Goal: Task Accomplishment & Management: Manage account settings

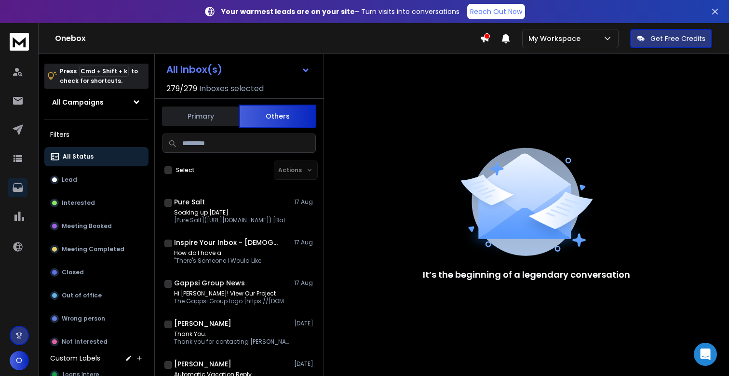
click at [217, 114] on button "Primary" at bounding box center [200, 116] width 77 height 21
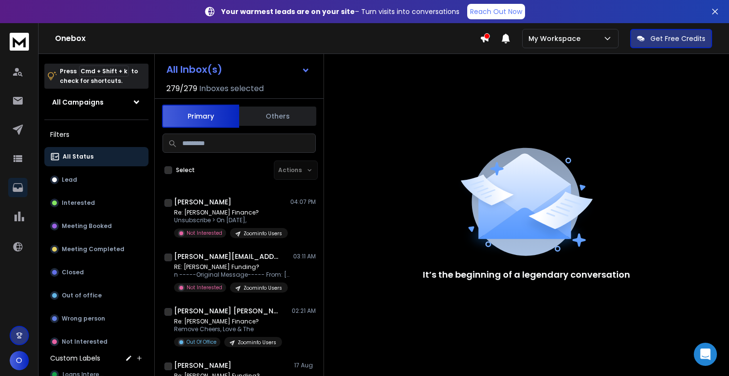
click at [290, 144] on input at bounding box center [239, 143] width 153 height 19
click at [272, 122] on button "Others" at bounding box center [277, 116] width 77 height 21
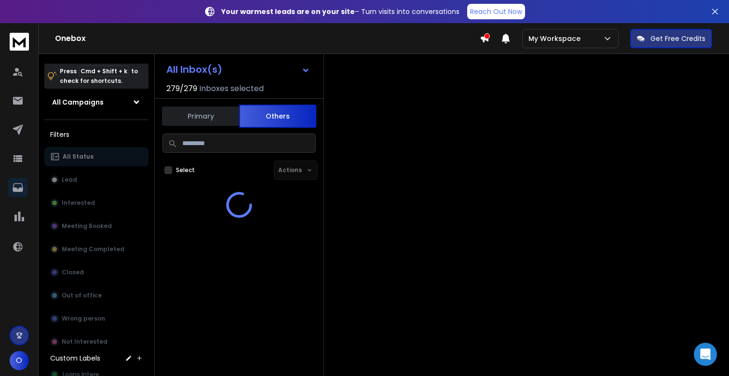
click at [272, 122] on button "Others" at bounding box center [277, 116] width 77 height 23
drag, startPoint x: 272, startPoint y: 122, endPoint x: 215, endPoint y: 124, distance: 57.0
click at [268, 122] on button "Others" at bounding box center [277, 116] width 77 height 23
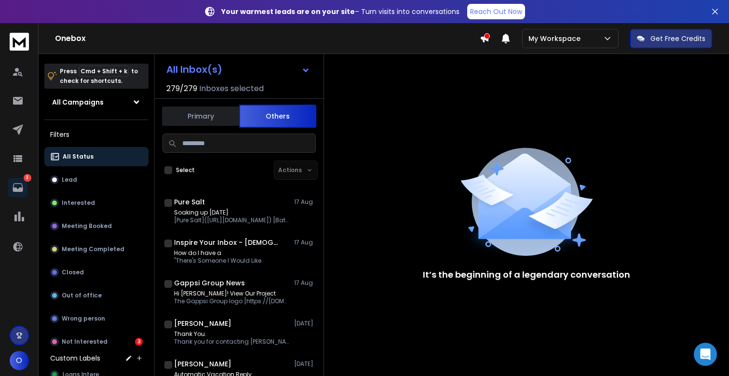
click at [195, 119] on button "Primary" at bounding box center [200, 116] width 77 height 21
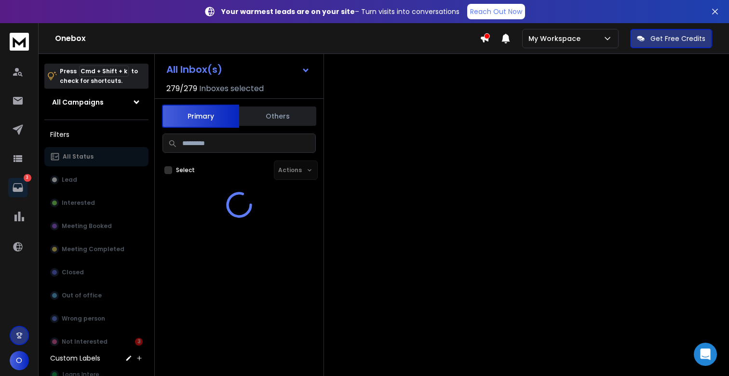
click at [195, 119] on button "Primary" at bounding box center [200, 116] width 77 height 23
click at [273, 186] on div "Select Actions" at bounding box center [239, 225] width 169 height 191
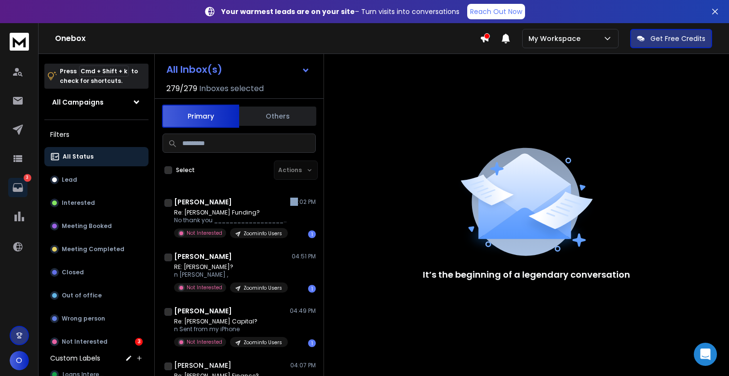
click at [273, 186] on div "Select Actions [PERSON_NAME] 05:02 PM Re: [PERSON_NAME] Funding? No thank you _…" at bounding box center [239, 299] width 169 height 338
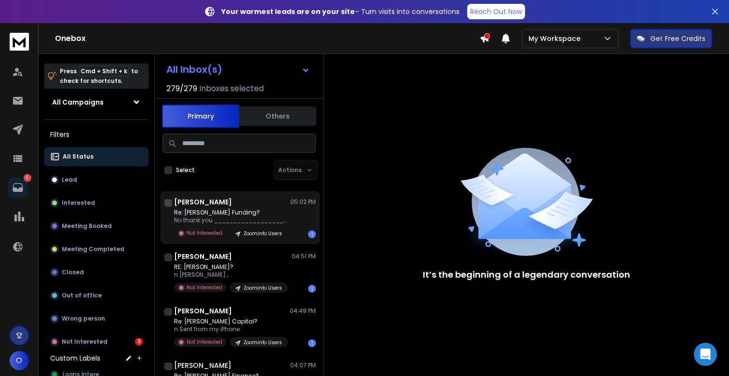
click at [273, 192] on div "[PERSON_NAME] 05:02 PM Re: [PERSON_NAME] Funding? No thank you ________________…" at bounding box center [240, 217] width 159 height 53
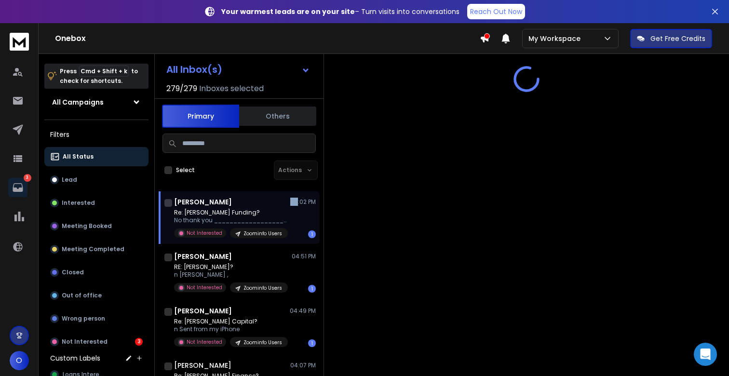
click at [273, 192] on div "[PERSON_NAME] 05:02 PM Re: [PERSON_NAME] Funding? No thank you ________________…" at bounding box center [240, 217] width 159 height 53
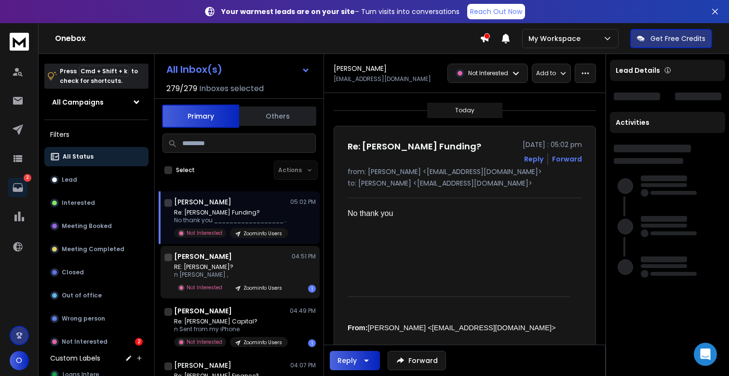
click at [266, 279] on div "RE: [PERSON_NAME]? n [PERSON_NAME] , Not Interested Zoominfo Users" at bounding box center [231, 277] width 114 height 29
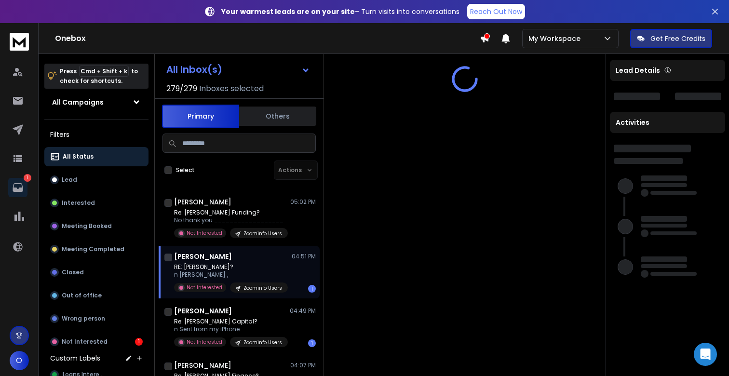
click at [265, 278] on p "n [PERSON_NAME] ," at bounding box center [231, 275] width 114 height 8
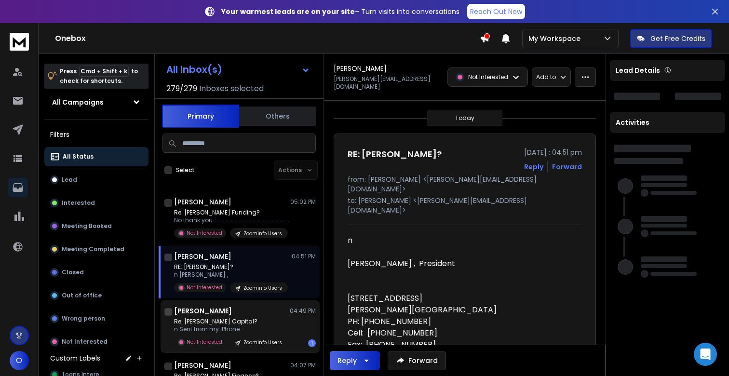
click at [278, 313] on div "[PERSON_NAME] 04:49 PM" at bounding box center [245, 311] width 142 height 10
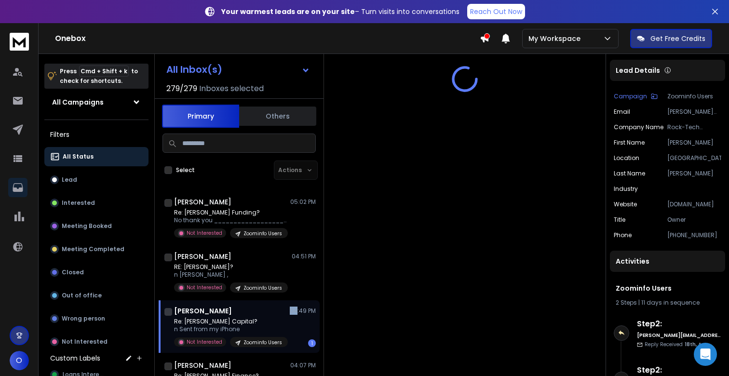
click at [278, 313] on div "[PERSON_NAME] 04:49 PM" at bounding box center [245, 311] width 142 height 10
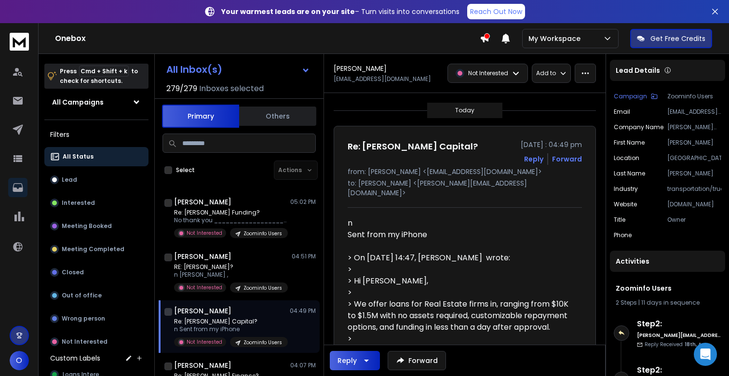
click at [262, 95] on div "All Inbox(s) 279 / 279 Inboxes selected Primary Others Select Actions [PERSON_N…" at bounding box center [239, 242] width 169 height 376
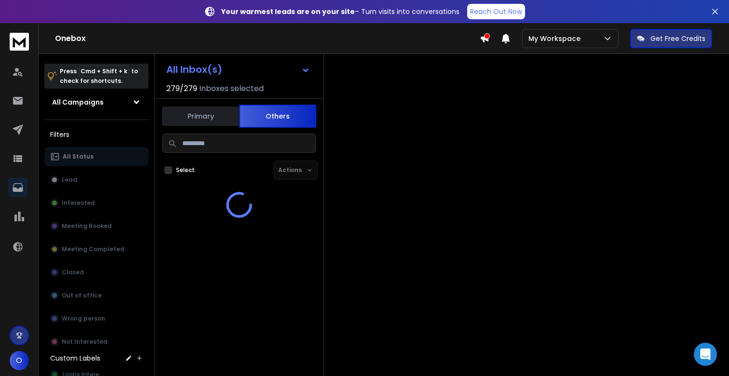
click at [262, 109] on button "Others" at bounding box center [277, 116] width 77 height 23
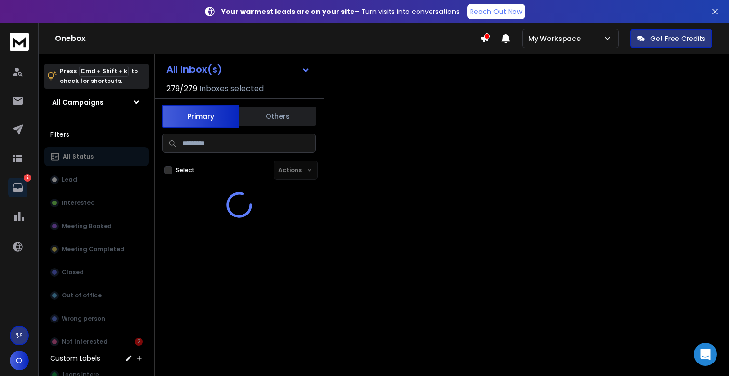
click at [206, 110] on button "Primary" at bounding box center [200, 116] width 77 height 23
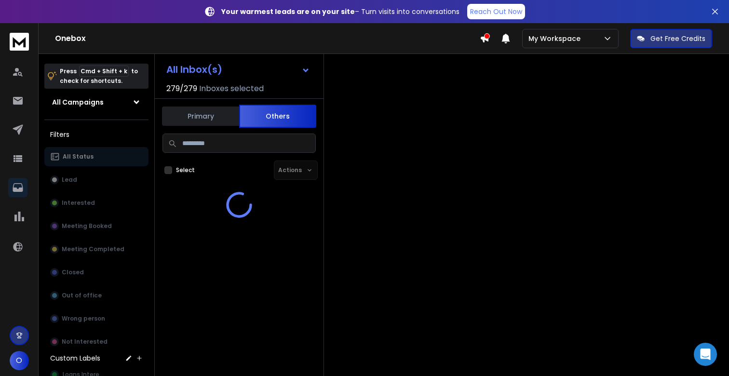
click at [258, 115] on button "Others" at bounding box center [277, 116] width 77 height 23
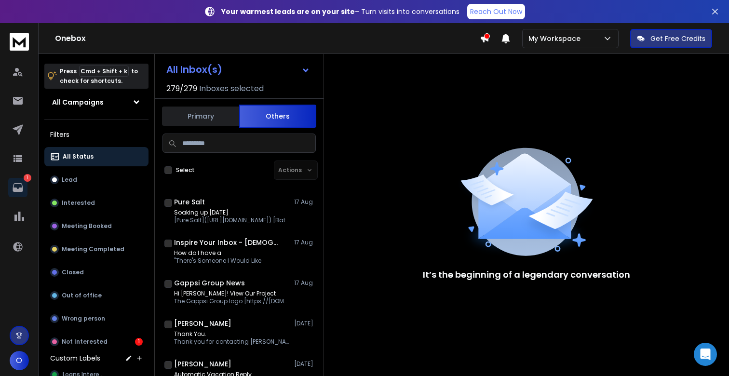
click at [205, 111] on button "Primary" at bounding box center [200, 116] width 77 height 21
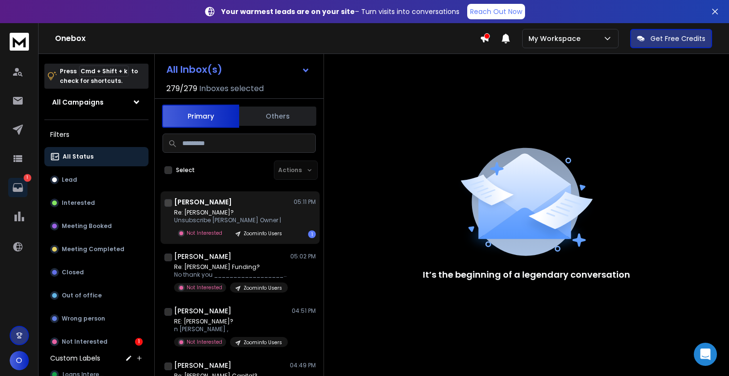
click at [245, 215] on p "Re: [PERSON_NAME]?" at bounding box center [231, 213] width 114 height 8
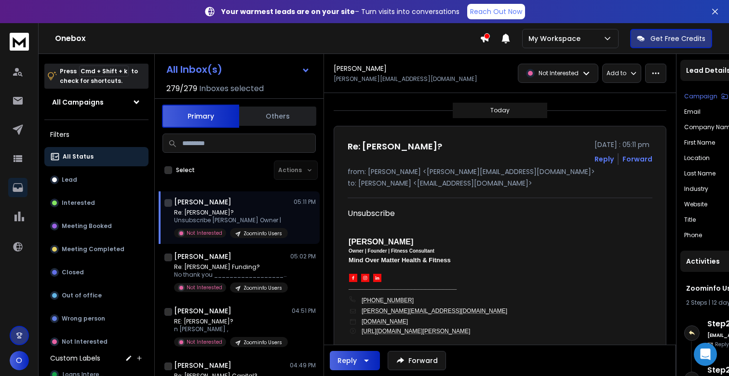
click at [264, 128] on div "Primary Others Select Actions [PERSON_NAME] 05:11 PM Re: [PERSON_NAME]? Unsubsc…" at bounding box center [239, 287] width 169 height 361
click at [263, 119] on button "Others" at bounding box center [277, 116] width 77 height 21
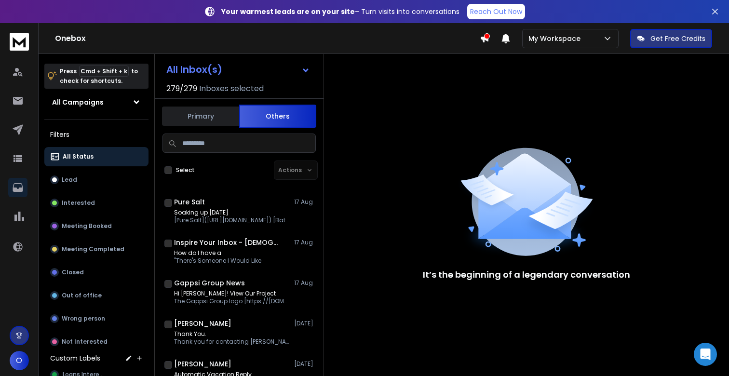
click at [217, 119] on button "Primary" at bounding box center [200, 116] width 77 height 21
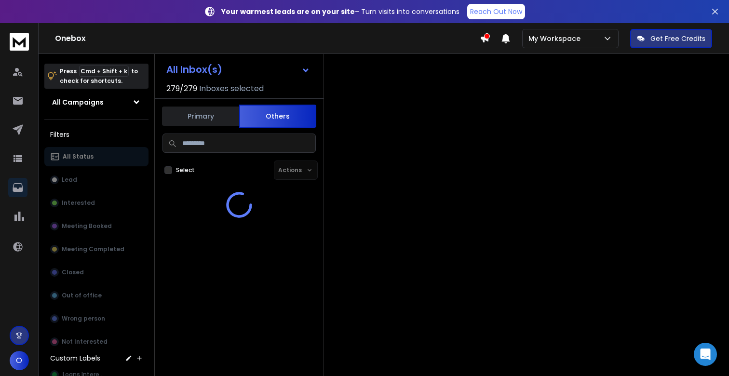
click at [291, 114] on button "Others" at bounding box center [277, 116] width 77 height 23
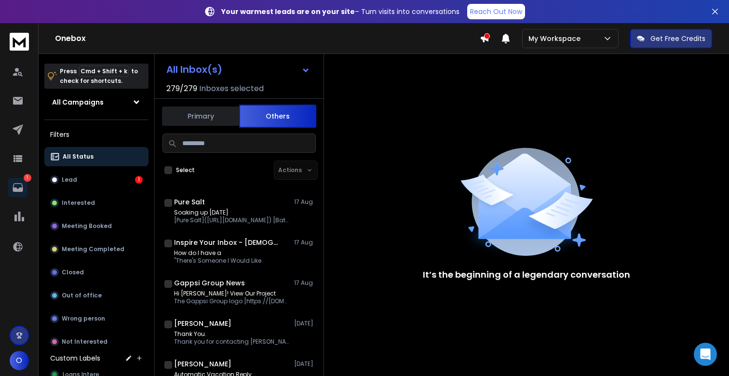
click at [209, 117] on button "Primary" at bounding box center [200, 116] width 77 height 21
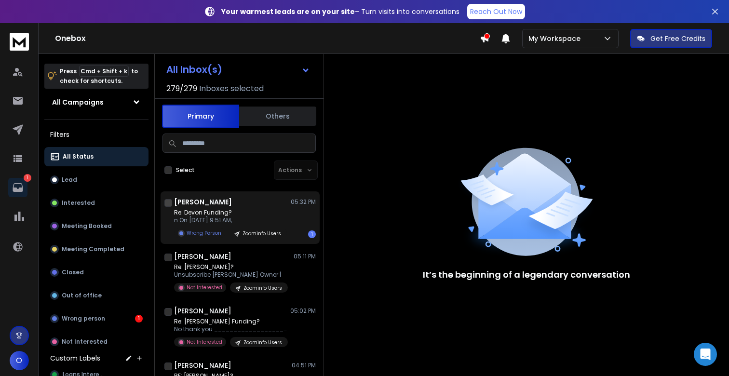
click at [258, 214] on p "Re: Devon Funding?" at bounding box center [230, 213] width 113 height 8
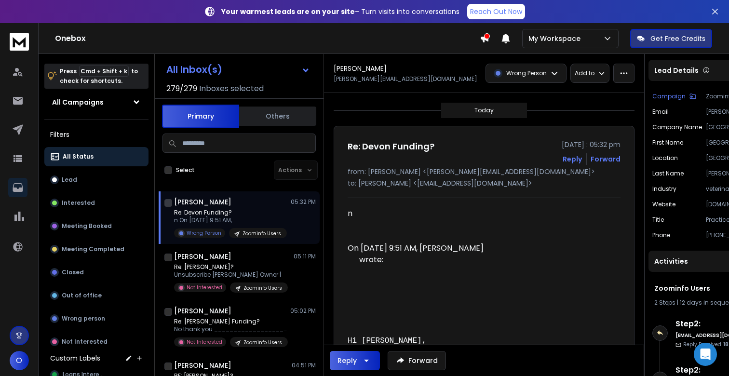
click at [272, 128] on div "Primary Others Select Actions [PERSON_NAME] 05:32 PM Re: Devon Funding? n On [D…" at bounding box center [239, 287] width 169 height 361
click at [267, 106] on button "Others" at bounding box center [277, 116] width 77 height 21
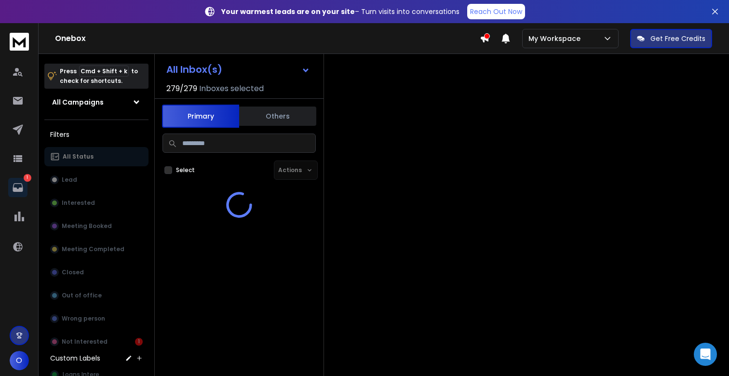
click at [207, 110] on button "Primary" at bounding box center [200, 116] width 77 height 23
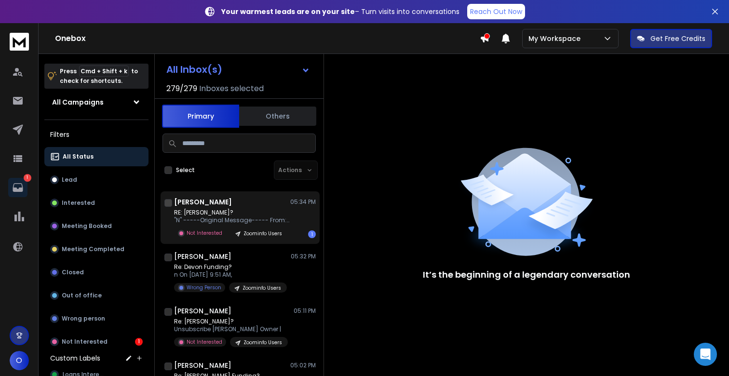
click at [245, 220] on p ""N" -----Original Message----- From: [PERSON_NAME]" at bounding box center [232, 221] width 116 height 8
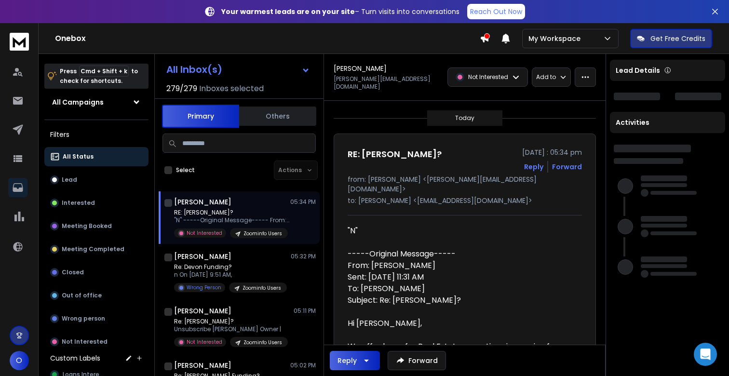
click at [269, 130] on div at bounding box center [239, 141] width 161 height 23
click at [265, 121] on button "Others" at bounding box center [277, 116] width 77 height 21
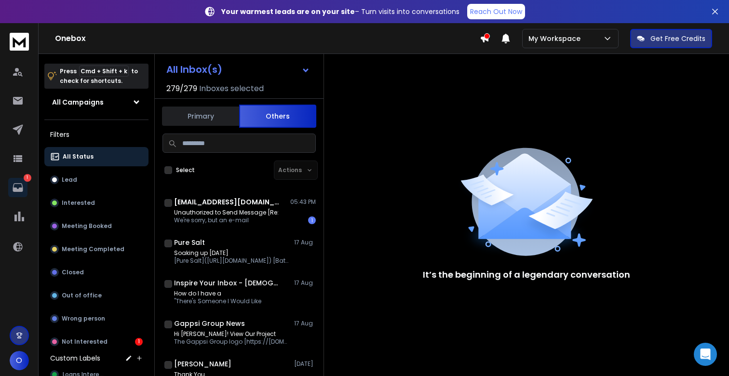
click at [214, 119] on button "Primary" at bounding box center [200, 116] width 77 height 21
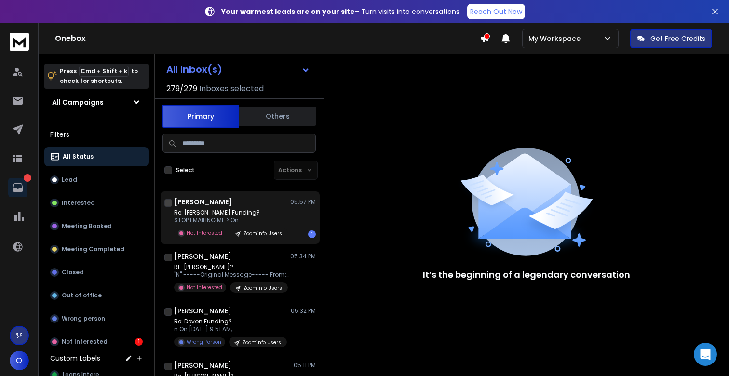
click at [268, 226] on div "Re: [PERSON_NAME] Funding? STOP EMAILING ME > On Not Interested Zoominfo Users" at bounding box center [231, 223] width 114 height 29
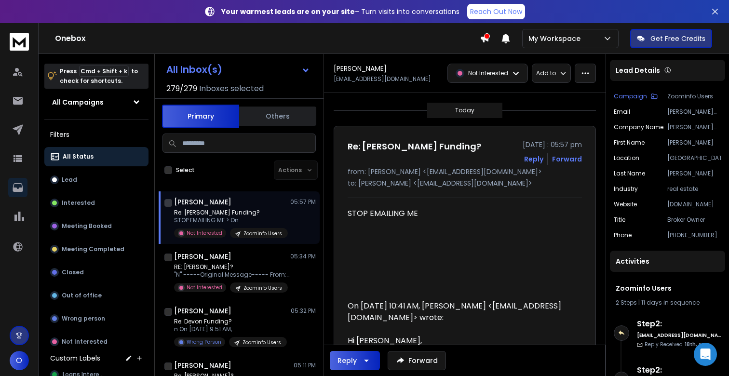
click at [254, 113] on button "Others" at bounding box center [277, 116] width 77 height 21
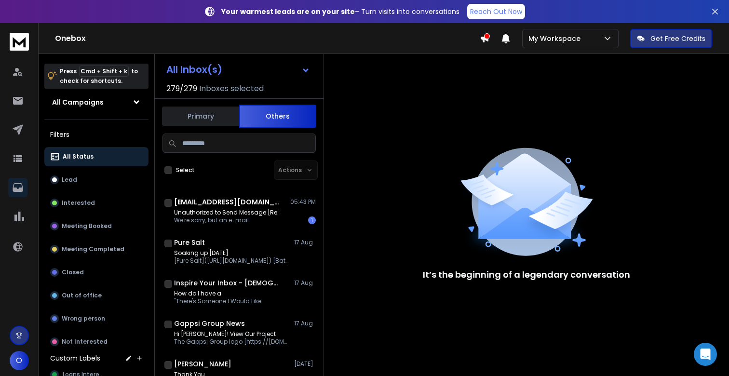
click at [193, 117] on button "Primary" at bounding box center [200, 116] width 77 height 21
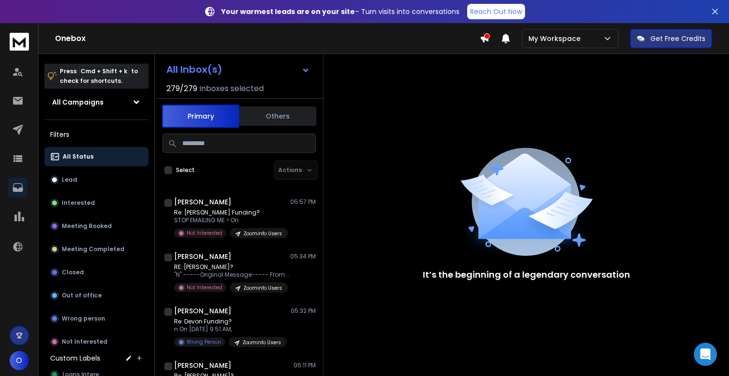
click at [270, 109] on button "Others" at bounding box center [277, 116] width 77 height 21
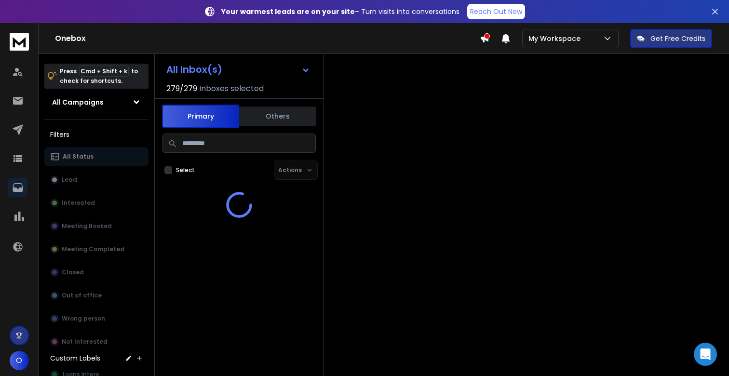
click at [206, 119] on button "Primary" at bounding box center [200, 116] width 77 height 23
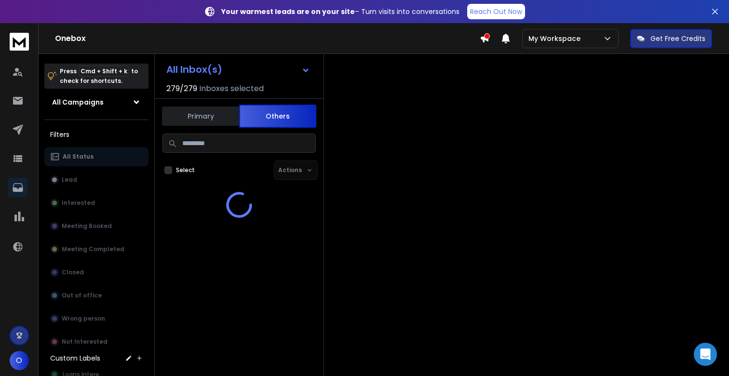
click at [251, 120] on button "Others" at bounding box center [277, 116] width 77 height 23
click at [229, 229] on div at bounding box center [239, 255] width 169 height 131
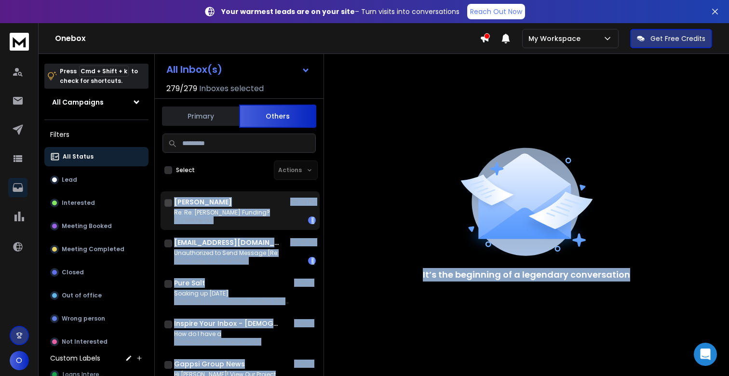
click at [231, 216] on p "Re: Re: [PERSON_NAME] Funding?" at bounding box center [222, 213] width 96 height 8
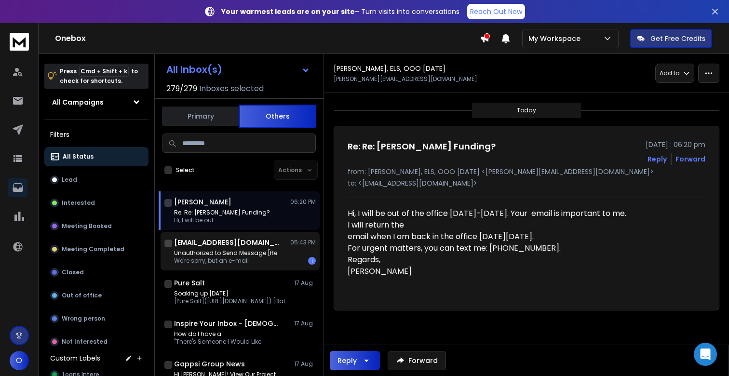
click at [231, 240] on h1 "[EMAIL_ADDRESS][DOMAIN_NAME]" at bounding box center [227, 243] width 106 height 10
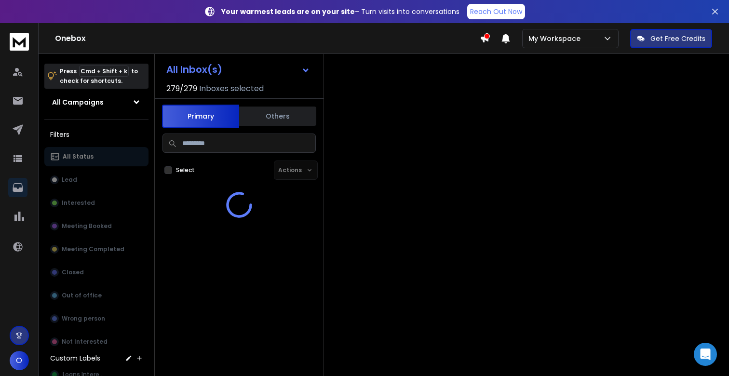
click at [226, 119] on button "Primary" at bounding box center [200, 116] width 77 height 23
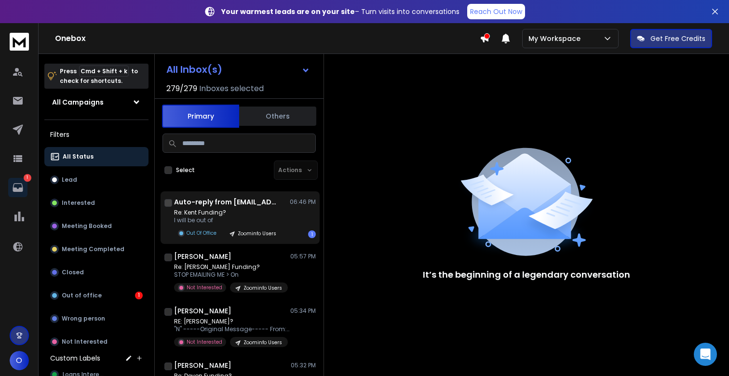
click at [248, 211] on p "Re: Kent Funding?" at bounding box center [228, 213] width 108 height 8
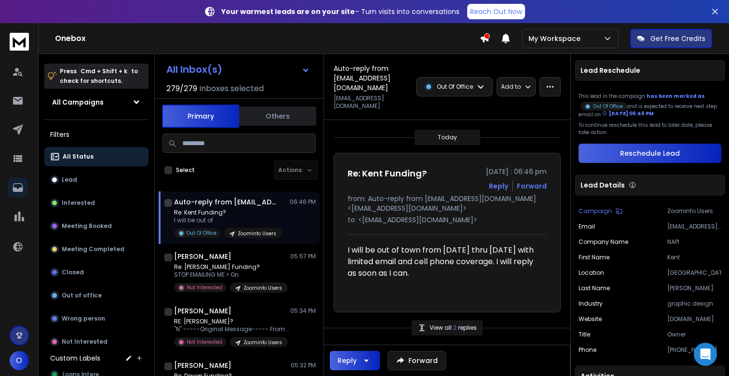
click at [258, 114] on button "Others" at bounding box center [277, 116] width 77 height 21
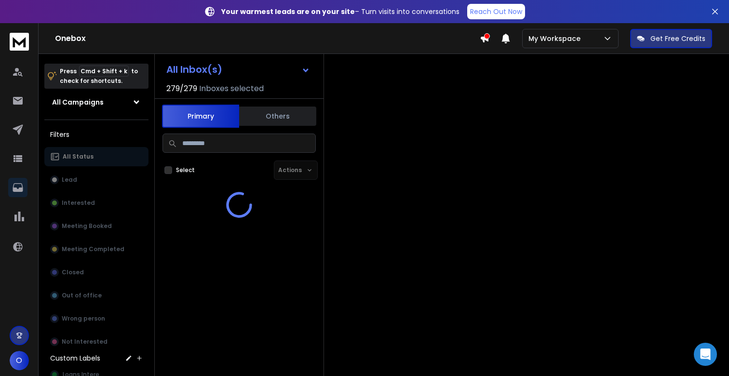
click at [209, 115] on button "Primary" at bounding box center [200, 116] width 77 height 23
